Goal: Task Accomplishment & Management: Manage account settings

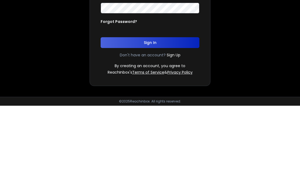
scroll to position [27, 0]
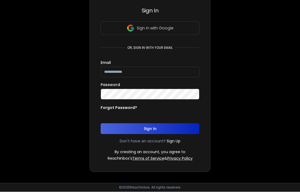
type input "**********"
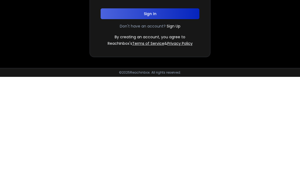
click at [185, 124] on button "Sign In" at bounding box center [150, 129] width 99 height 11
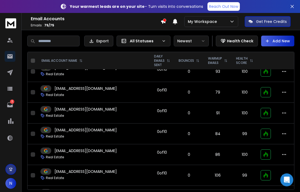
scroll to position [1328, 0]
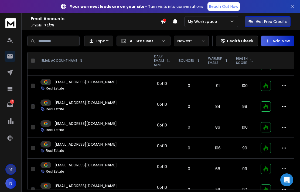
click at [9, 107] on icon at bounding box center [10, 105] width 6 height 5
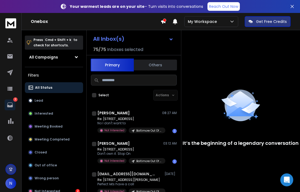
click at [9, 181] on span "N" at bounding box center [10, 183] width 11 height 11
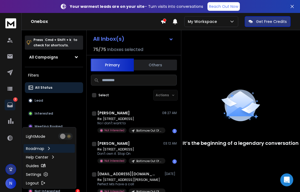
click at [12, 19] on img at bounding box center [10, 23] width 11 height 10
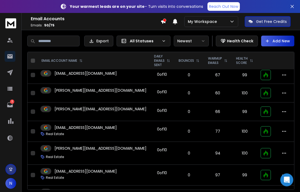
click at [8, 137] on icon at bounding box center [9, 137] width 5 height 5
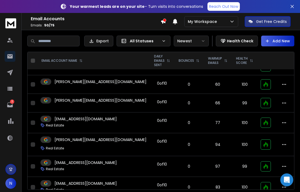
scroll to position [674, 0]
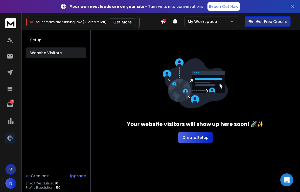
click at [8, 103] on icon at bounding box center [10, 105] width 6 height 6
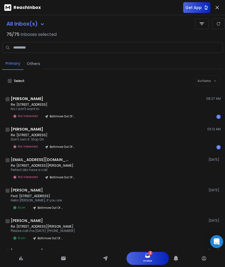
click at [198, 8] on button "Get App" at bounding box center [196, 7] width 27 height 11
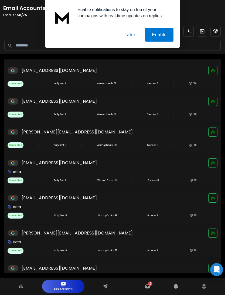
click at [161, 32] on button "Enable" at bounding box center [159, 34] width 28 height 13
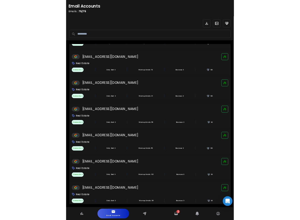
scroll to position [2265, 0]
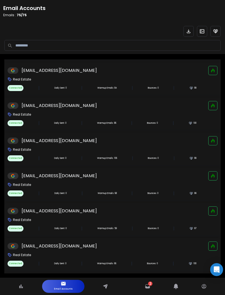
click at [152, 283] on p "2" at bounding box center [150, 283] width 4 height 4
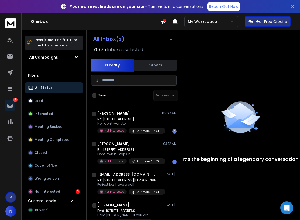
click at [162, 117] on p "Re: [STREET_ADDRESS]" at bounding box center [129, 119] width 65 height 4
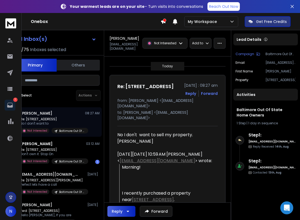
scroll to position [0, 99]
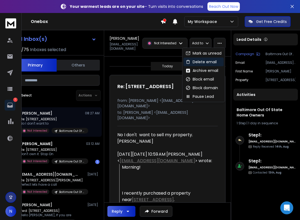
click at [210, 61] on div "Delete email" at bounding box center [201, 61] width 31 height 5
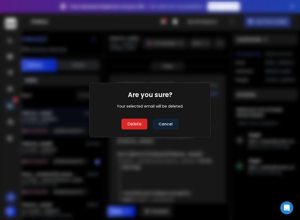
click at [139, 124] on button "Delete" at bounding box center [134, 123] width 26 height 11
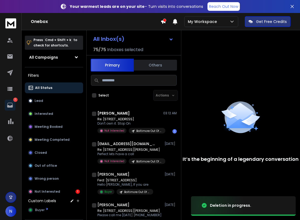
scroll to position [0, 0]
click at [157, 122] on p "Don't own it. Stop On" at bounding box center [129, 123] width 65 height 4
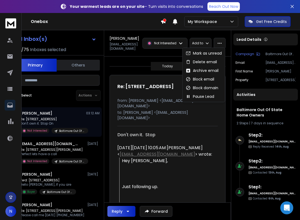
scroll to position [0, 81]
click at [212, 77] on div "Block email" at bounding box center [200, 78] width 28 height 5
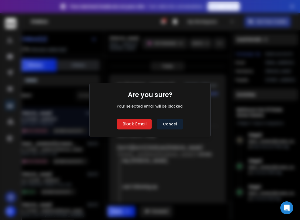
click at [141, 124] on button "Block Email" at bounding box center [134, 123] width 35 height 11
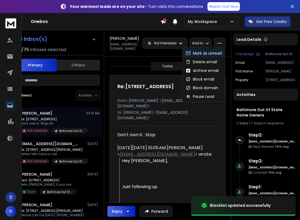
click at [211, 56] on div "Mark as unread" at bounding box center [204, 53] width 40 height 9
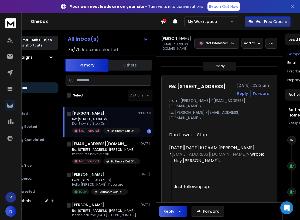
scroll to position [0, 0]
click at [128, 114] on div "[PERSON_NAME] 03:12 AM" at bounding box center [111, 112] width 79 height 5
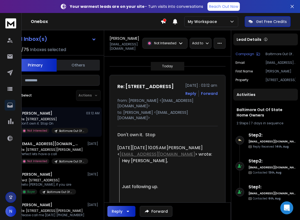
scroll to position [0, 81]
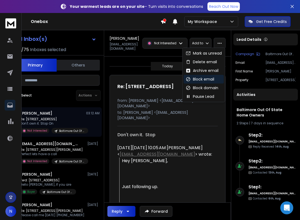
click at [211, 76] on div "Block email" at bounding box center [204, 79] width 40 height 9
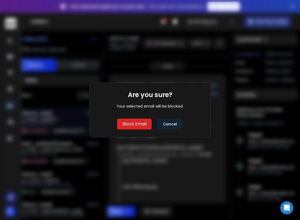
click at [136, 122] on button "Block Email" at bounding box center [134, 123] width 35 height 11
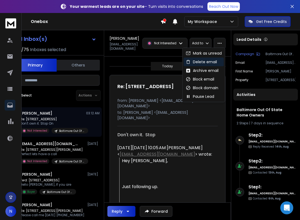
click at [211, 62] on div "Delete email" at bounding box center [201, 61] width 31 height 5
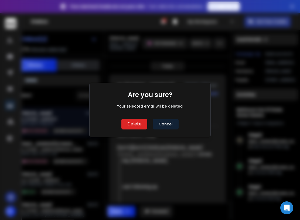
click at [137, 126] on button "Delete" at bounding box center [134, 123] width 26 height 11
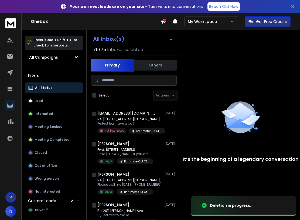
scroll to position [0, 0]
